Goal: Task Accomplishment & Management: Use online tool/utility

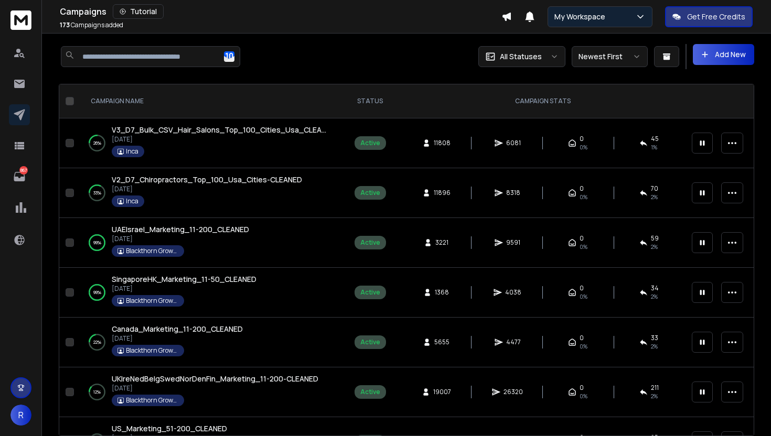
click at [616, 21] on div "My Workspace" at bounding box center [599, 17] width 91 height 10
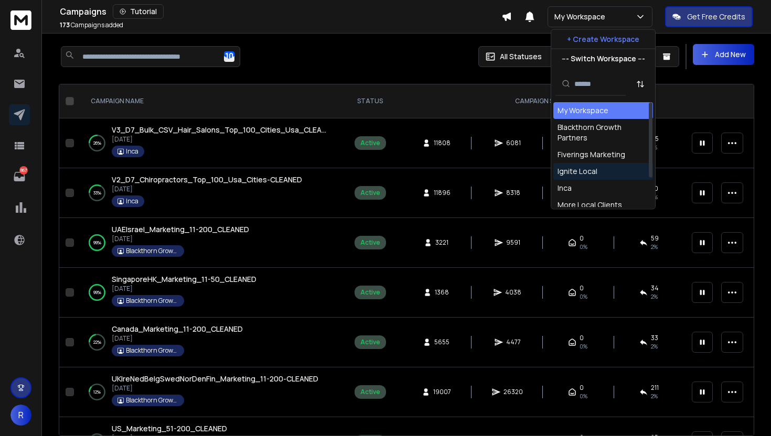
click at [596, 176] on div "Ignite Local" at bounding box center [603, 171] width 100 height 17
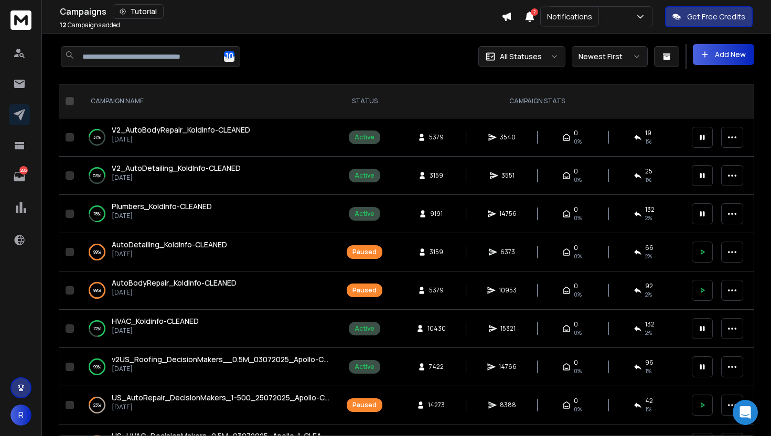
click at [534, 18] on icon at bounding box center [529, 16] width 9 height 10
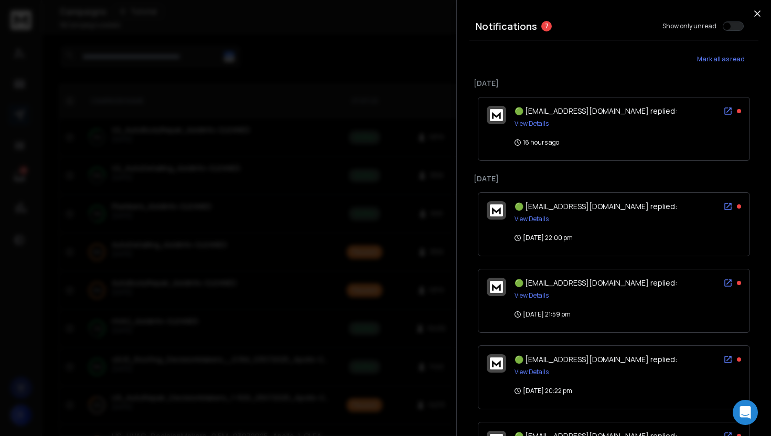
click at [752, 18] on icon "button" at bounding box center [757, 13] width 10 height 10
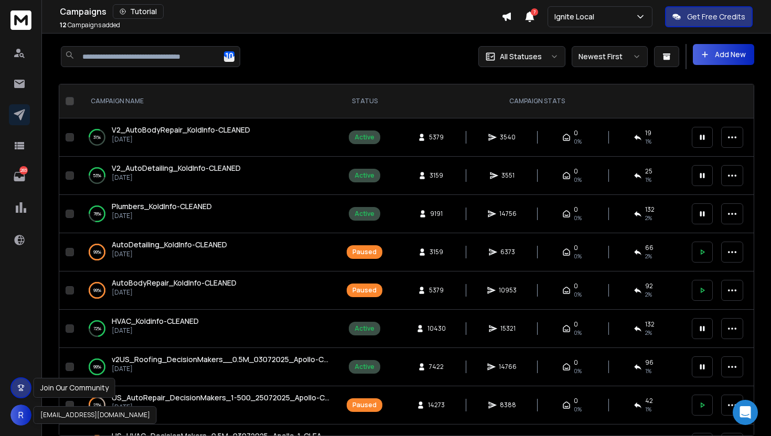
click at [19, 410] on span "R" at bounding box center [20, 415] width 21 height 21
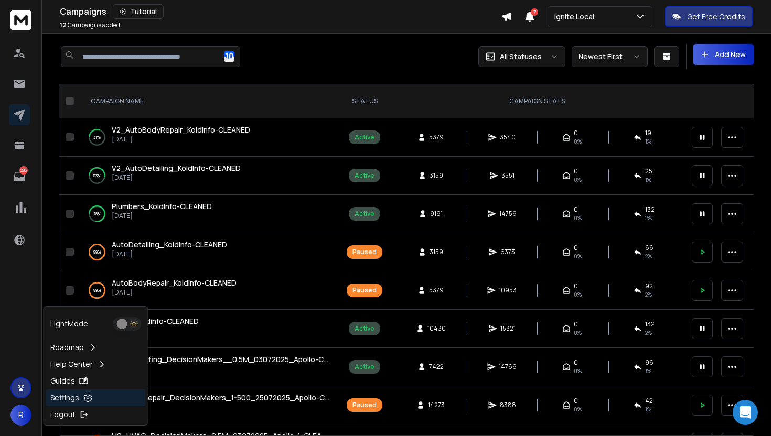
click at [87, 399] on icon at bounding box center [87, 397] width 9 height 9
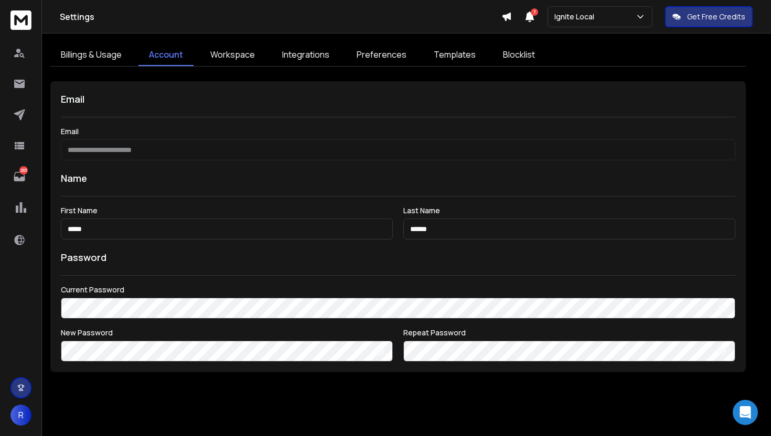
click at [309, 55] on link "Integrations" at bounding box center [306, 55] width 68 height 22
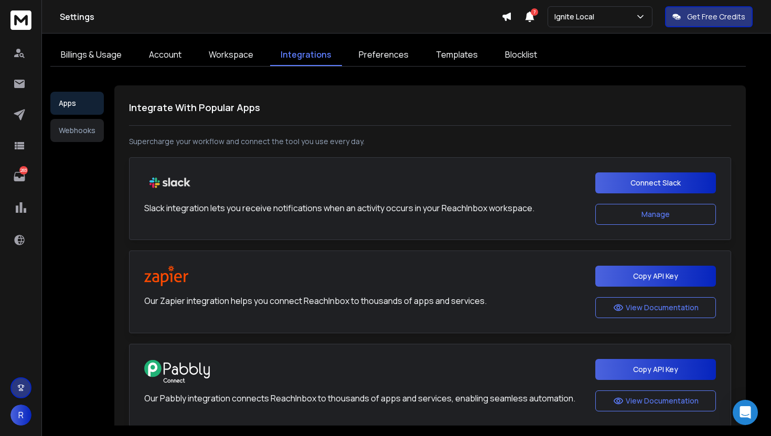
click at [85, 126] on button "Webhooks" at bounding box center [76, 130] width 53 height 23
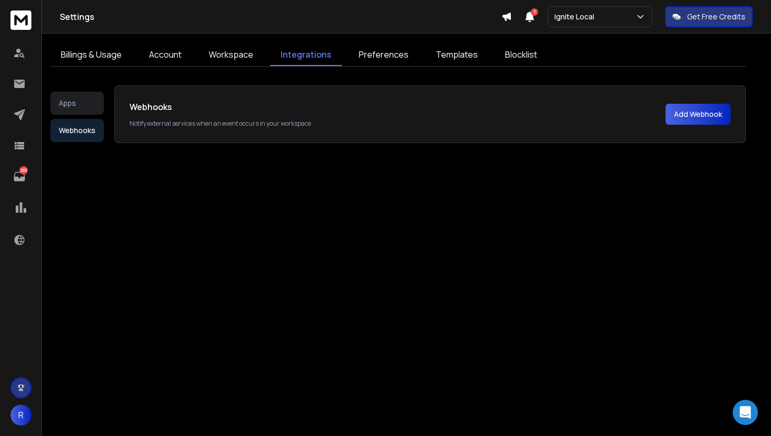
click at [718, 119] on button "Add Webhook" at bounding box center [697, 114] width 65 height 21
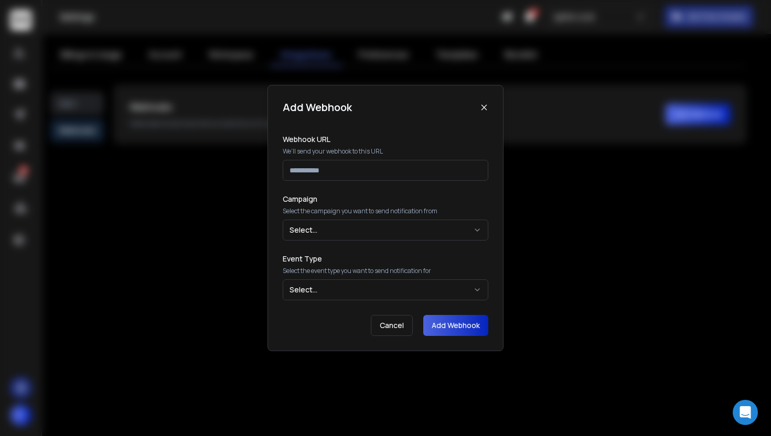
click at [396, 176] on input at bounding box center [385, 170] width 205 height 21
paste input "**********"
type input "**********"
click at [348, 238] on button "Select..." at bounding box center [385, 230] width 205 height 21
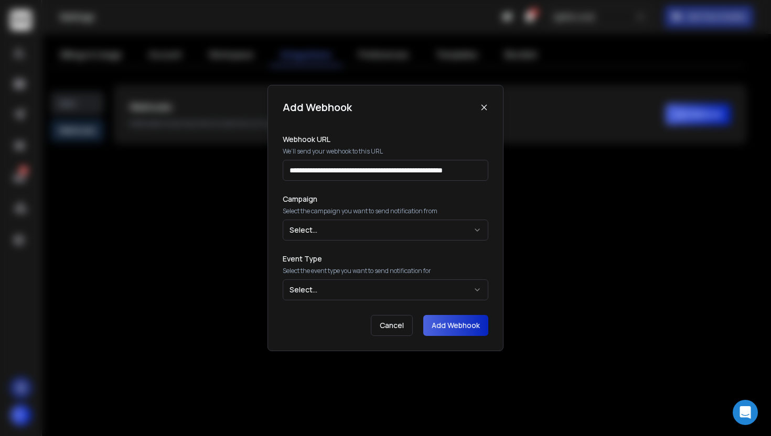
scroll to position [0, 0]
click at [340, 284] on button "Select..." at bounding box center [385, 289] width 205 height 21
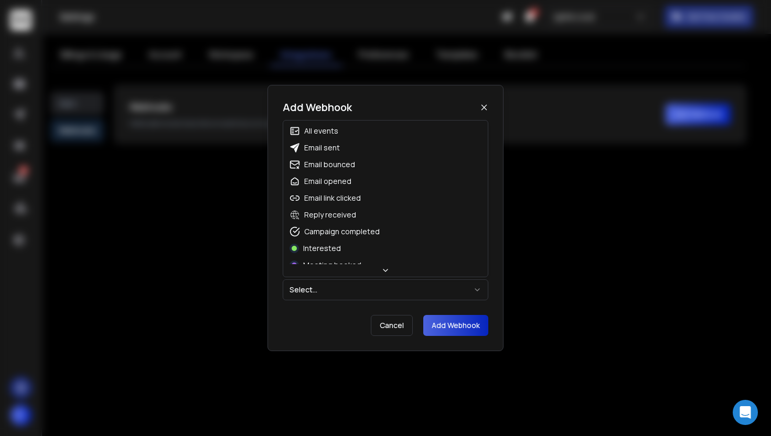
select select "**********"
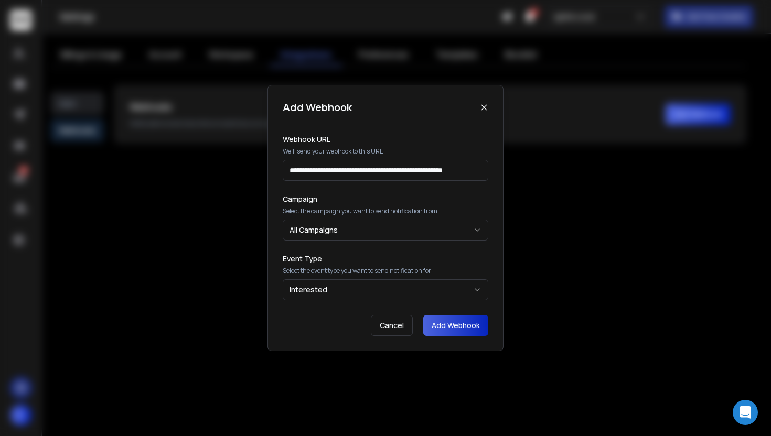
click at [435, 317] on button "Add Webhook" at bounding box center [455, 325] width 65 height 21
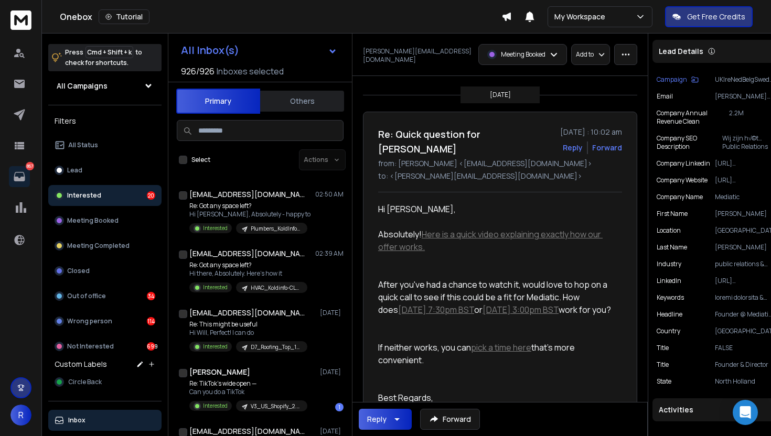
scroll to position [713, 0]
